Goal: Navigation & Orientation: Find specific page/section

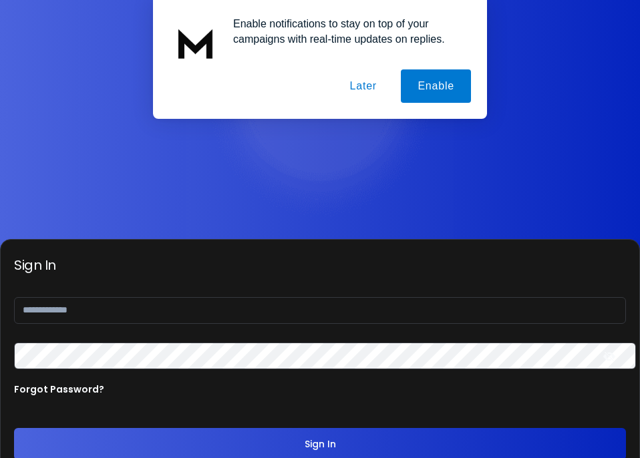
click at [207, 313] on input "email" at bounding box center [320, 310] width 612 height 27
type input "**********"
click at [14, 428] on button "Sign In" at bounding box center [320, 444] width 612 height 32
click at [0, 348] on html "**********" at bounding box center [320, 229] width 640 height 458
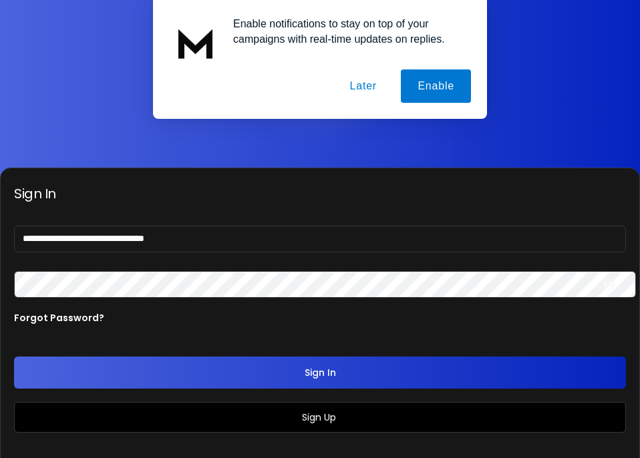
scroll to position [182, 0]
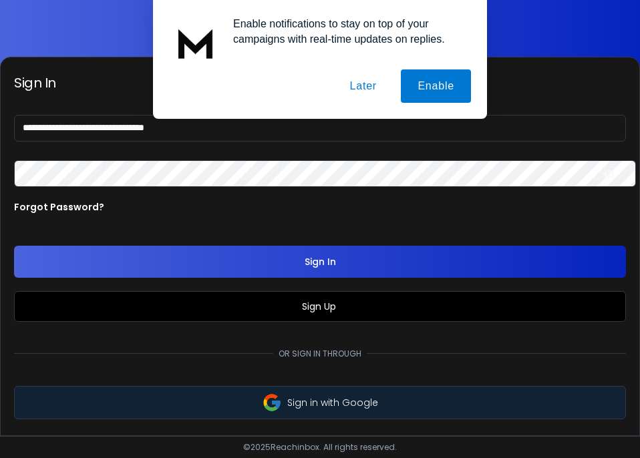
click at [313, 399] on p "Sign in with Google" at bounding box center [332, 402] width 91 height 13
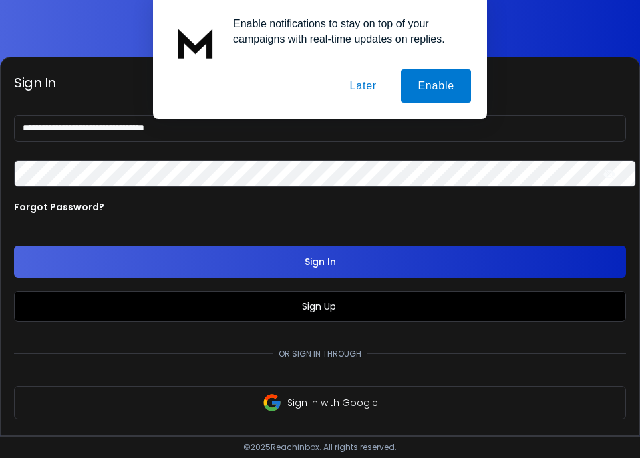
click at [368, 88] on button "Later" at bounding box center [363, 86] width 60 height 33
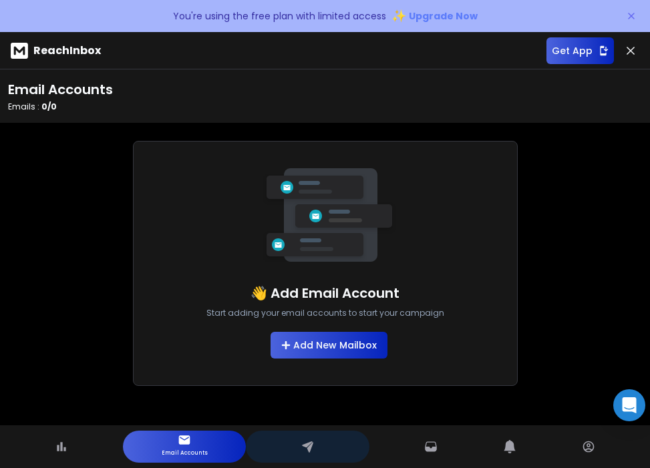
click at [309, 445] on icon at bounding box center [307, 446] width 11 height 11
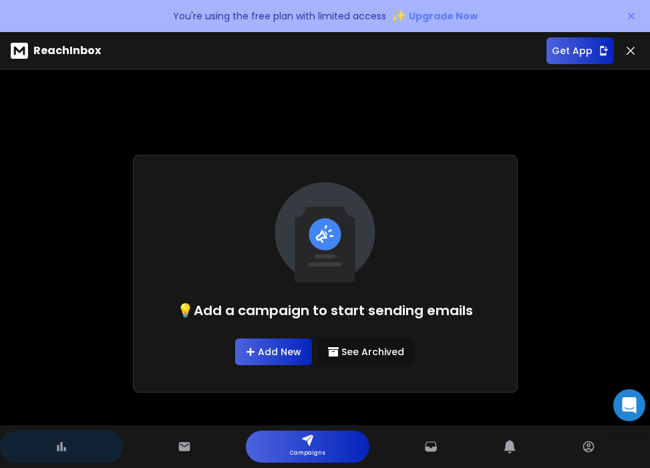
click at [67, 442] on icon at bounding box center [61, 446] width 13 height 13
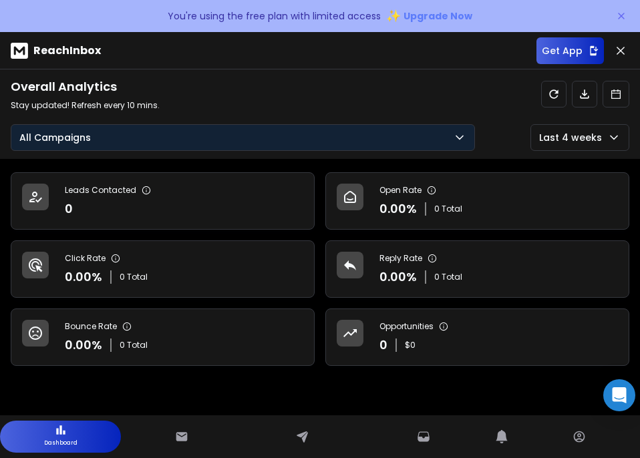
click at [167, 138] on div "All Campaigns" at bounding box center [242, 137] width 447 height 13
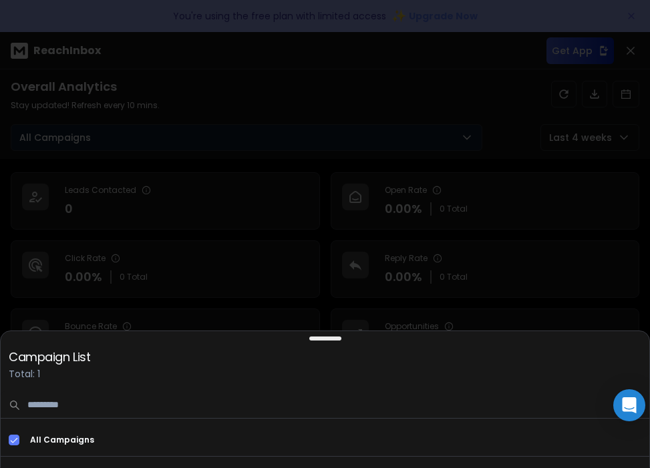
click at [167, 138] on div at bounding box center [325, 234] width 650 height 468
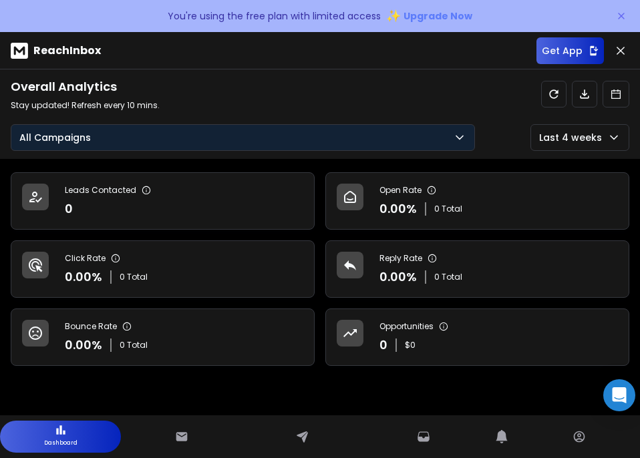
click at [167, 138] on div "All Campaigns" at bounding box center [242, 137] width 447 height 13
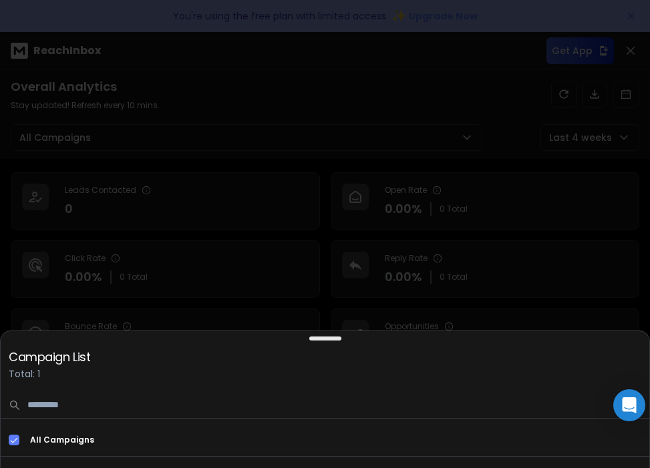
click at [125, 416] on input at bounding box center [325, 405] width 649 height 27
